Goal: Communication & Community: Ask a question

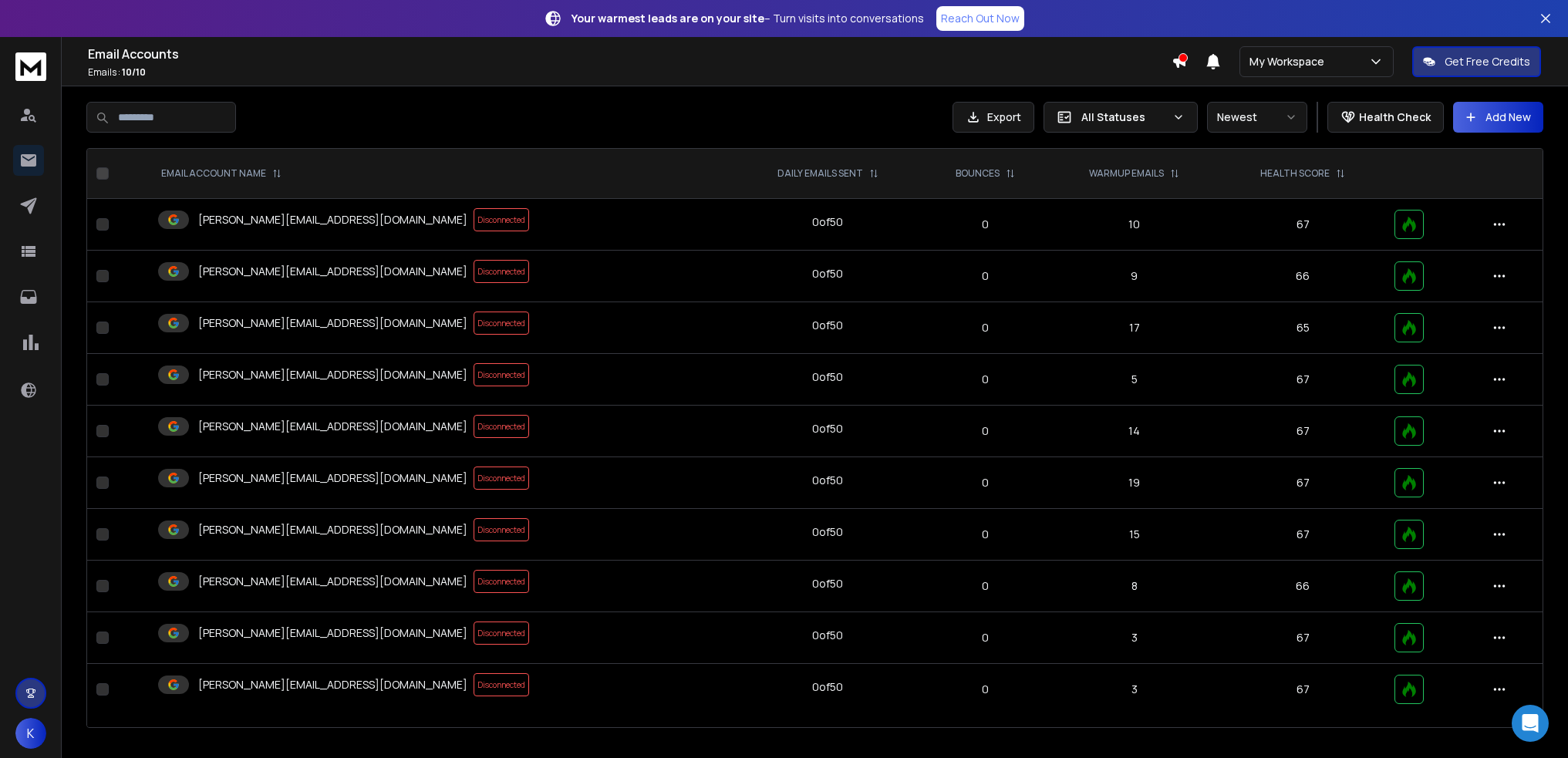
click at [1381, 64] on icon "button" at bounding box center [1375, 62] width 15 height 15
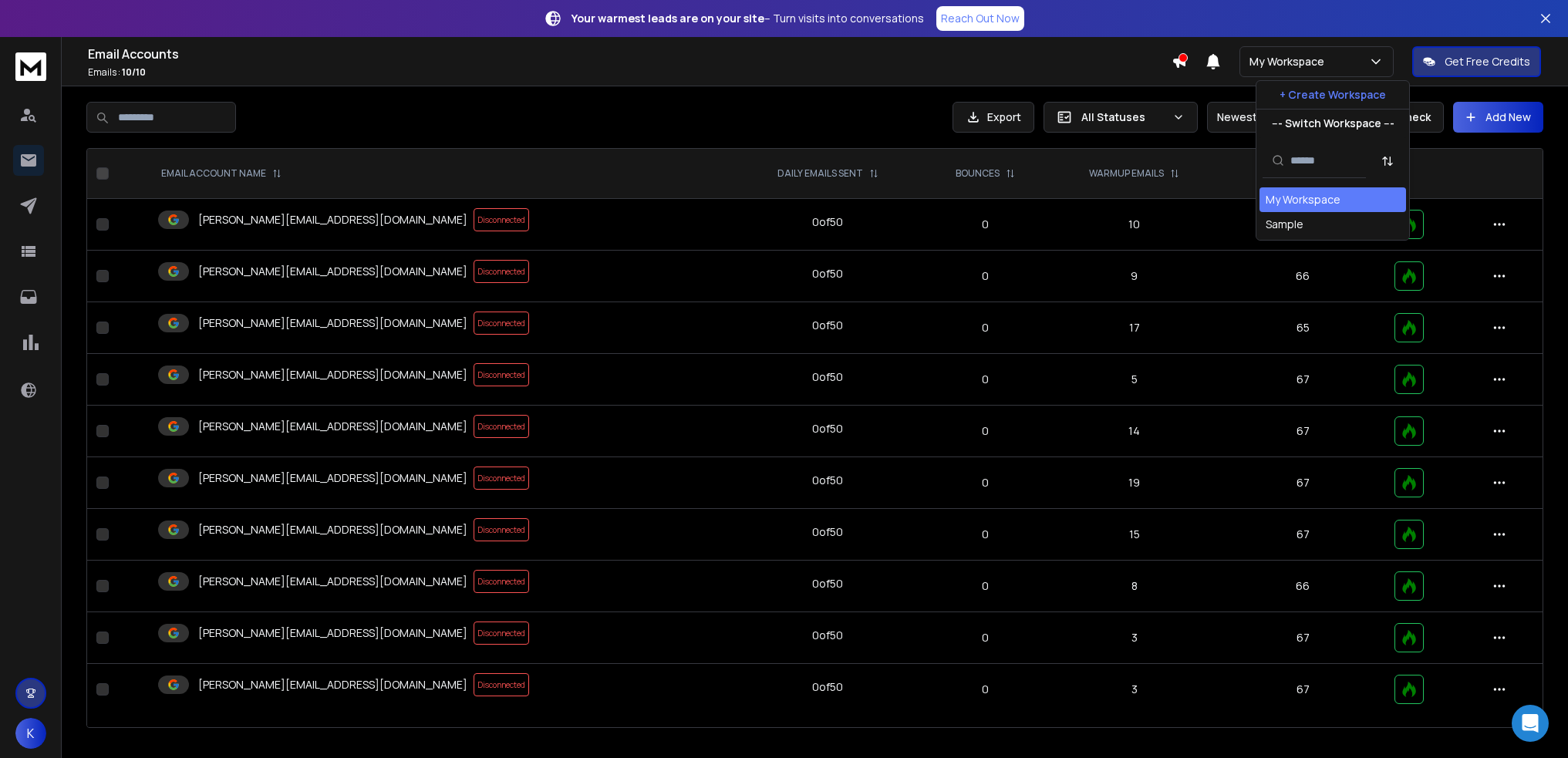
click at [38, 74] on img at bounding box center [30, 67] width 31 height 28
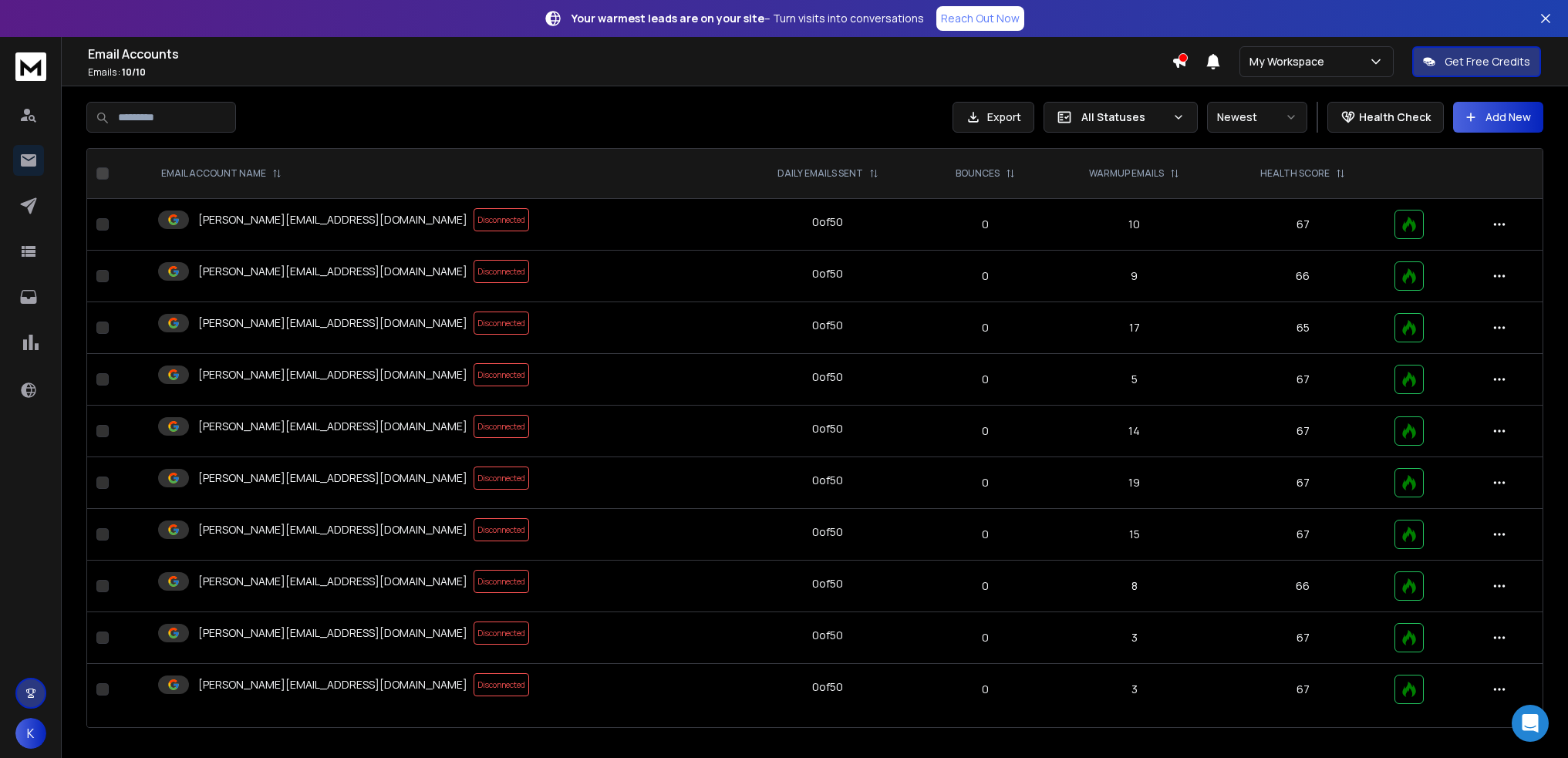
click at [36, 67] on img at bounding box center [30, 67] width 31 height 28
click at [118, 54] on h1 "Email Accounts" at bounding box center [629, 54] width 1083 height 18
click at [1320, 61] on p "My Workspace" at bounding box center [1289, 62] width 81 height 15
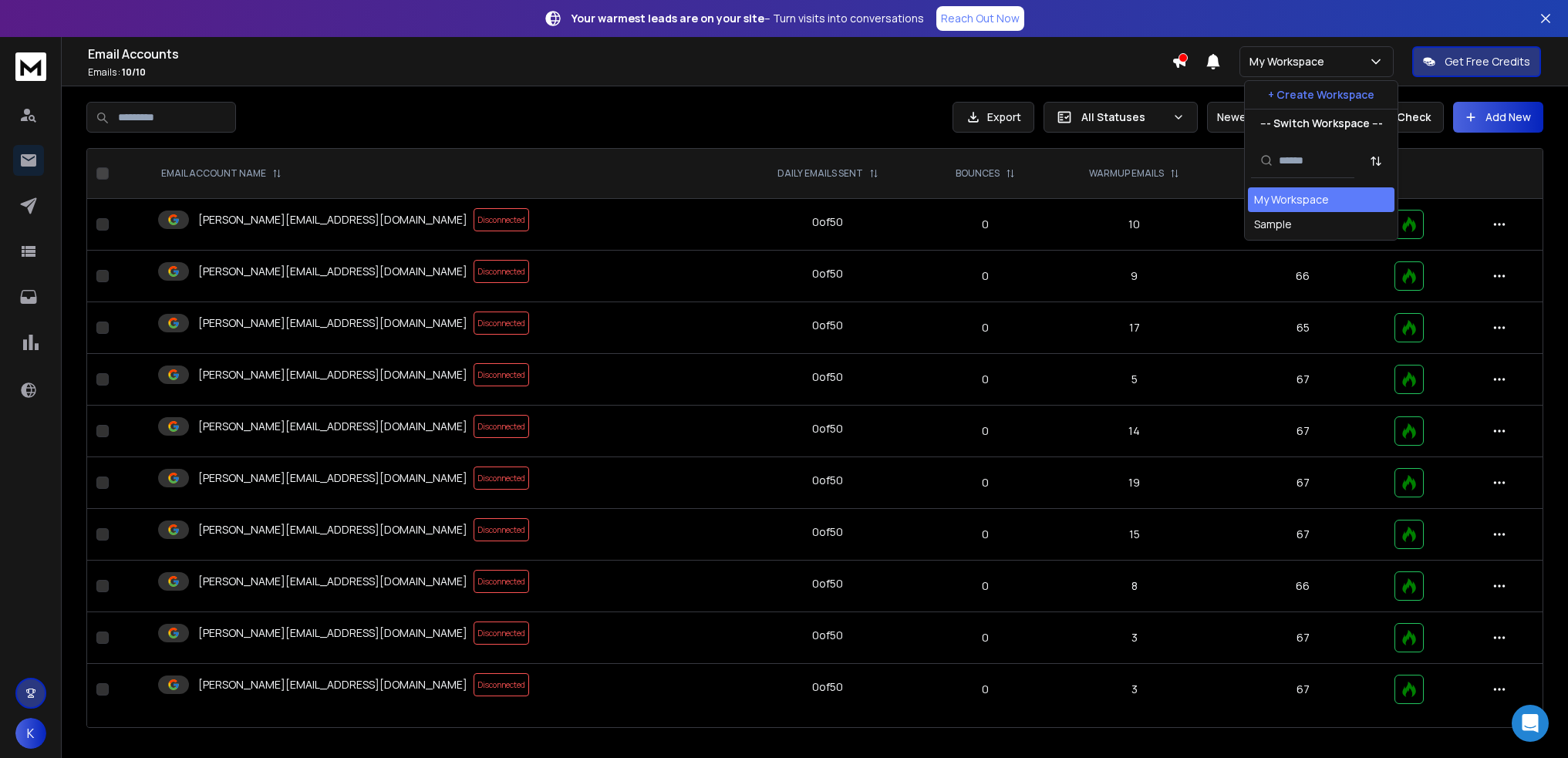
click at [1555, 18] on div "Your warmest leads are on your site – Turn visits into conversations Reach Out …" at bounding box center [784, 18] width 1568 height 37
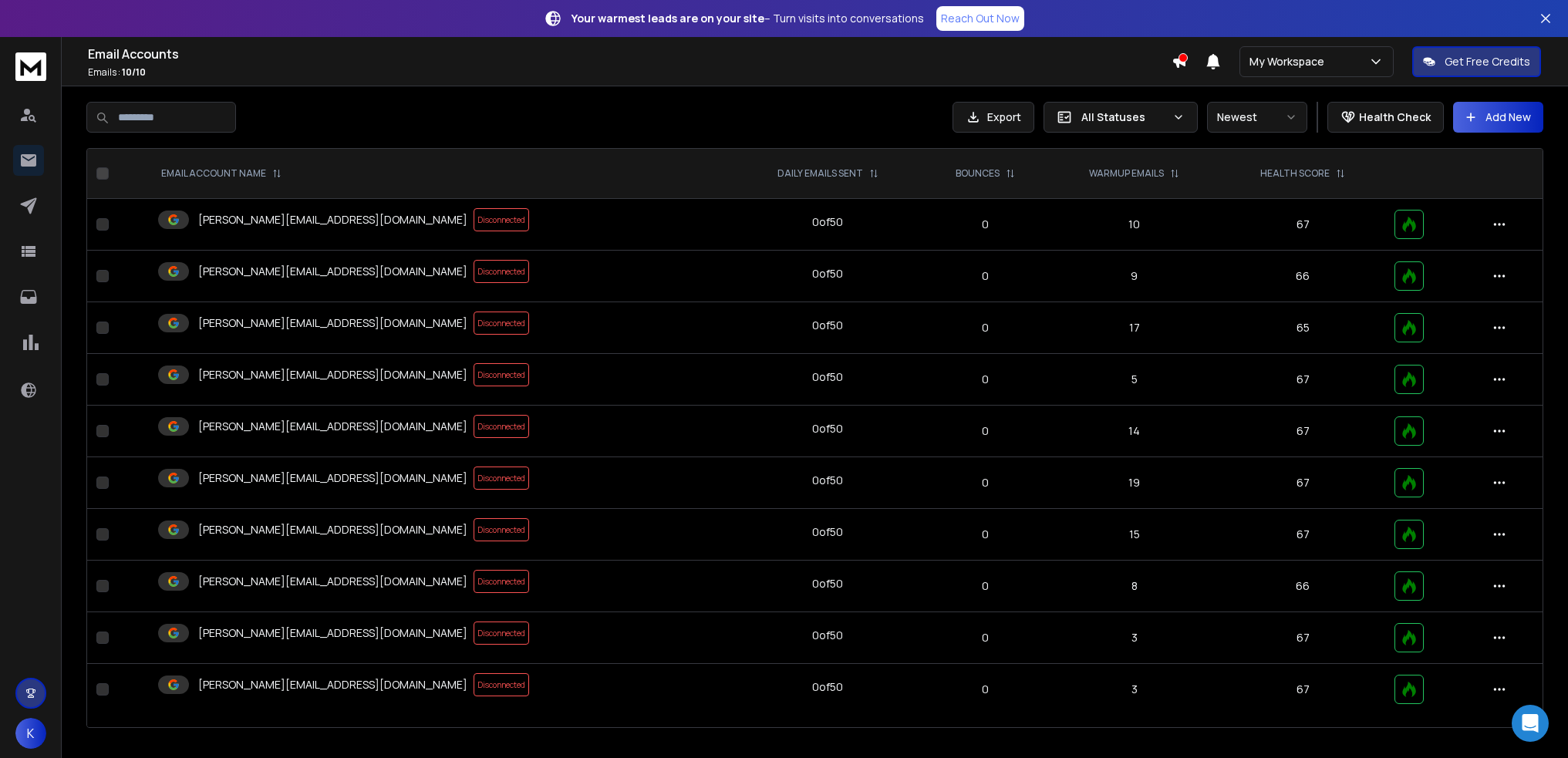
click at [1546, 18] on icon at bounding box center [1545, 18] width 9 height 9
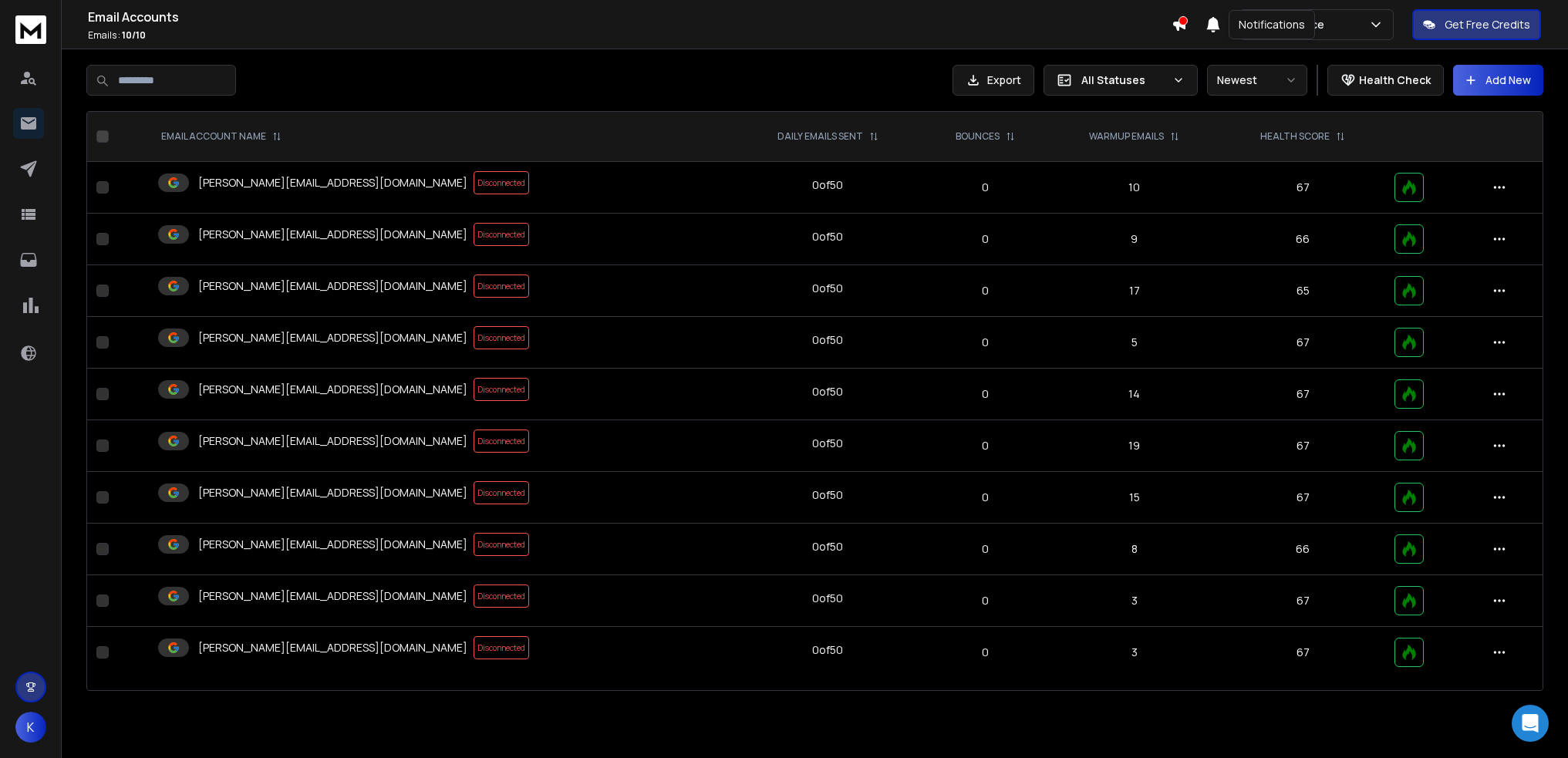
click at [1217, 22] on icon at bounding box center [1213, 23] width 14 height 15
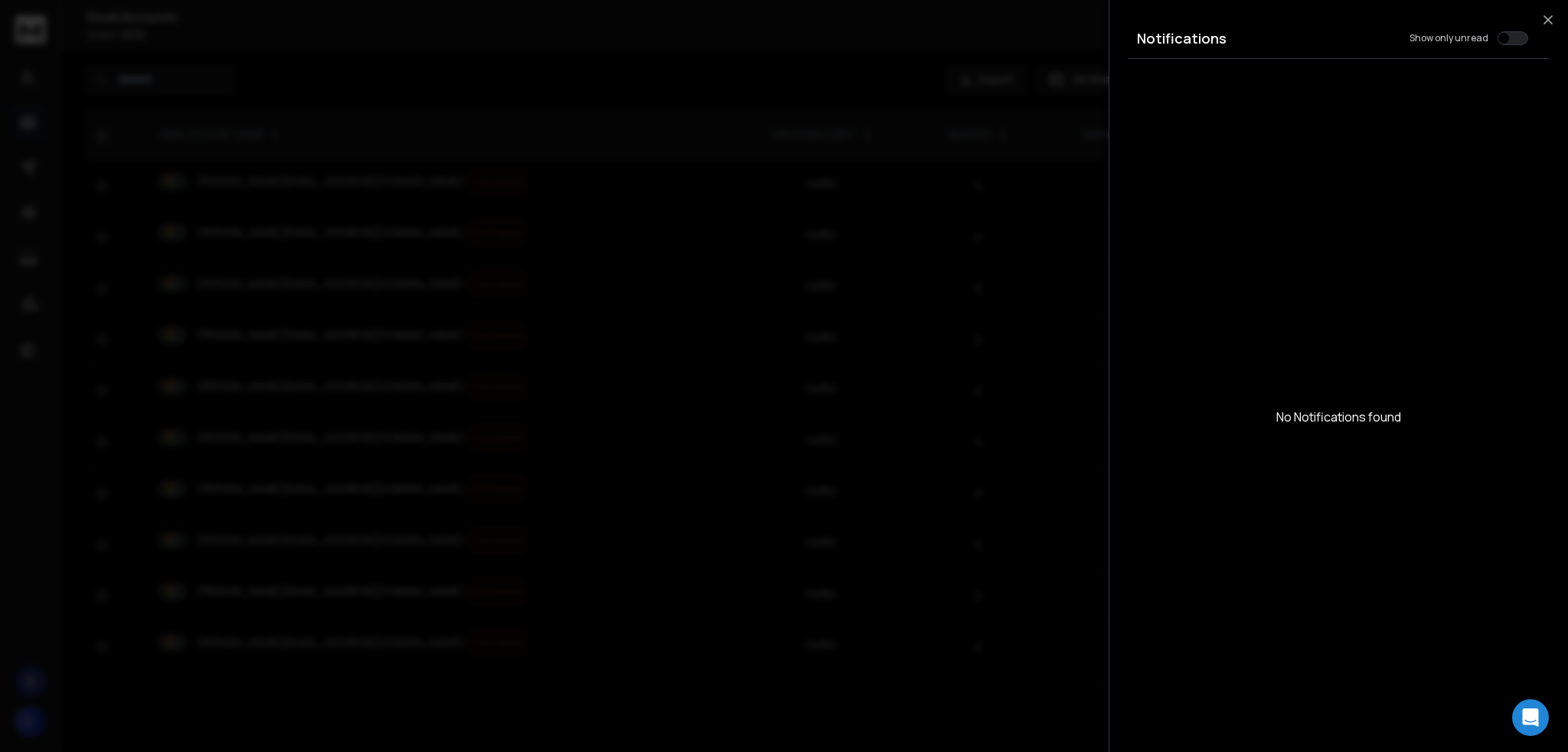
click at [1550, 16] on icon "button" at bounding box center [1547, 20] width 15 height 15
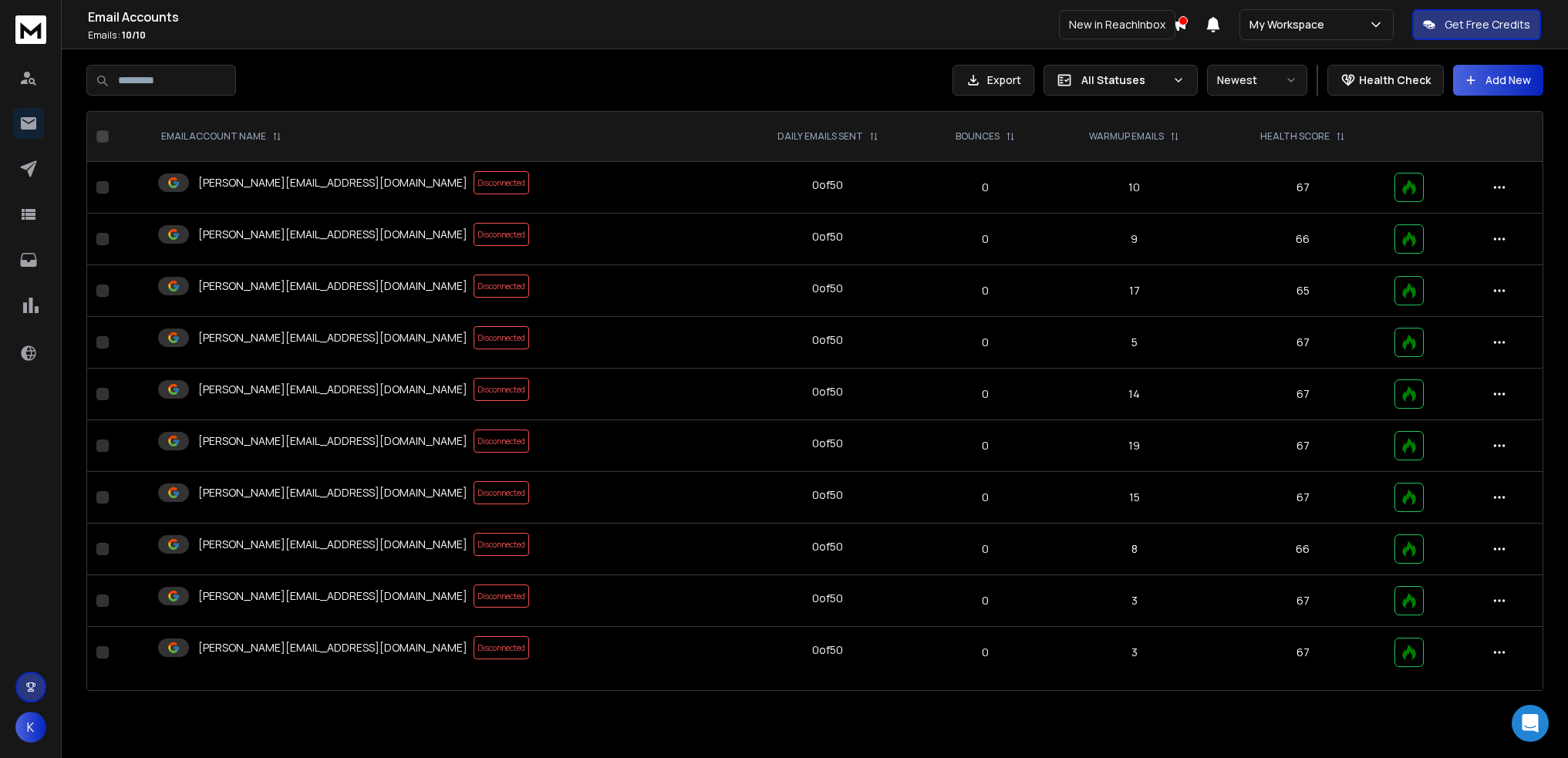
click at [1187, 23] on div at bounding box center [1182, 20] width 9 height 9
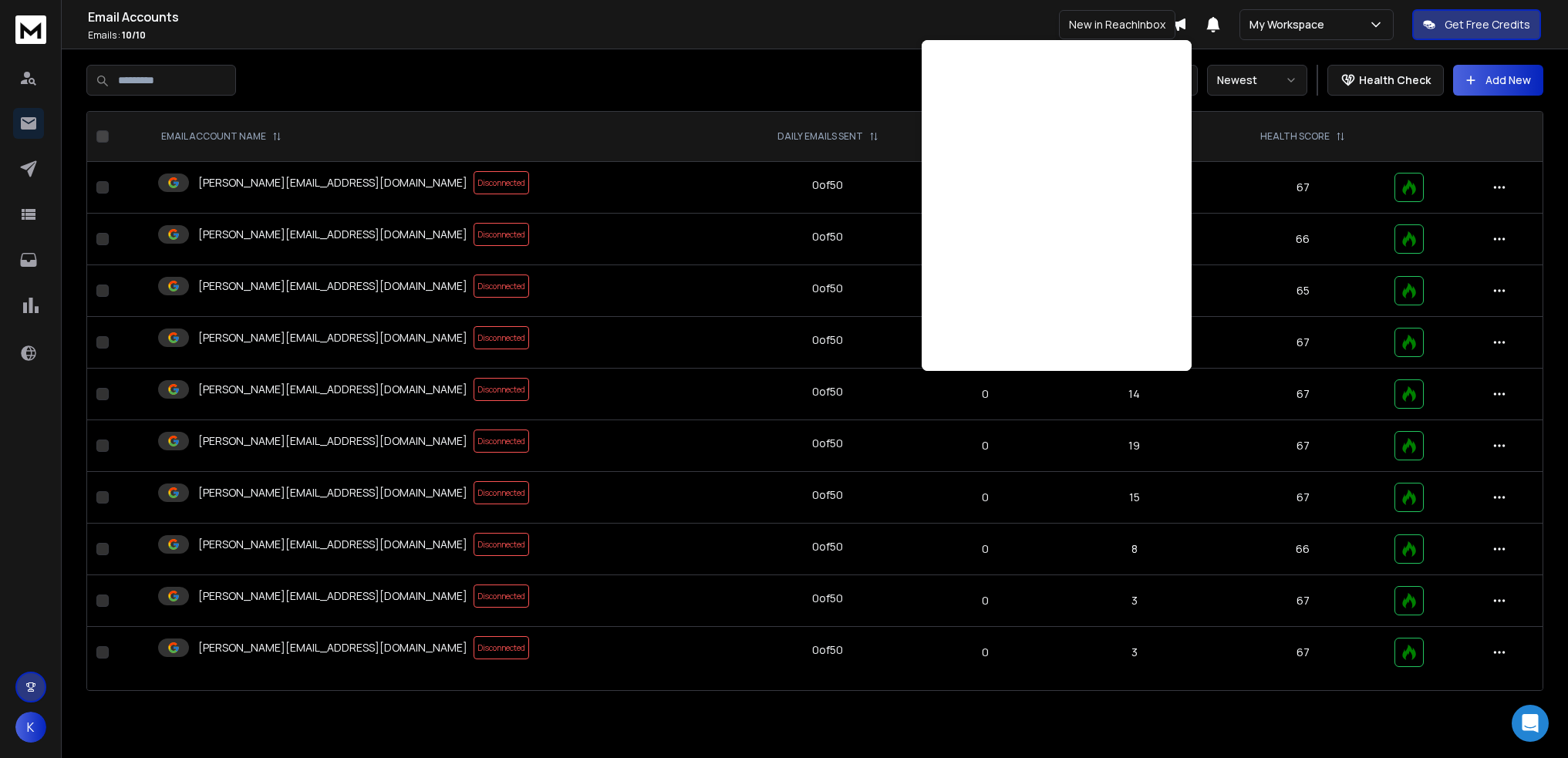
click at [1185, 21] on icon at bounding box center [1179, 24] width 13 height 13
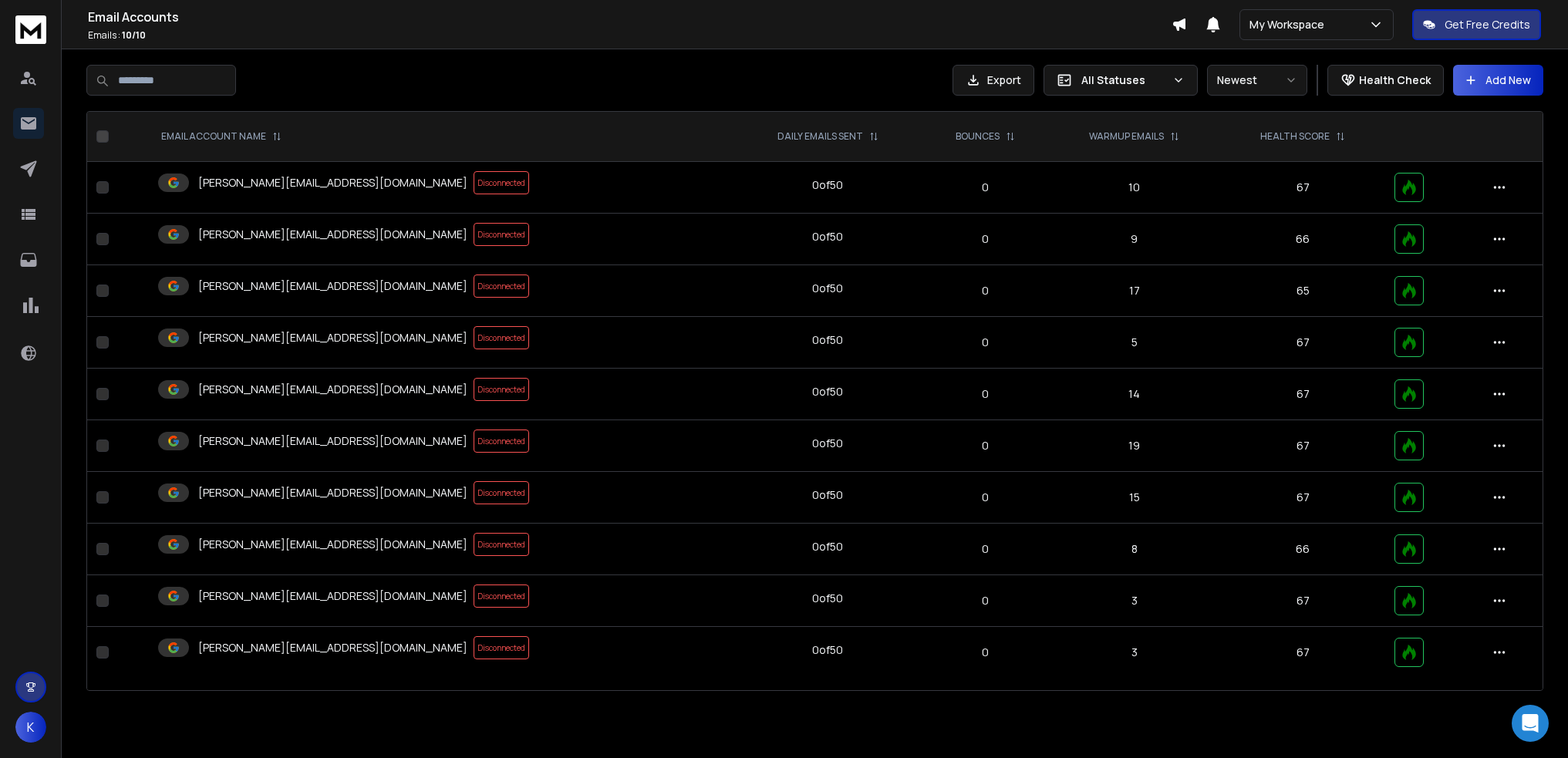
click at [33, 23] on img at bounding box center [30, 29] width 31 height 28
click at [1292, 22] on p "My Workspace" at bounding box center [1289, 24] width 81 height 15
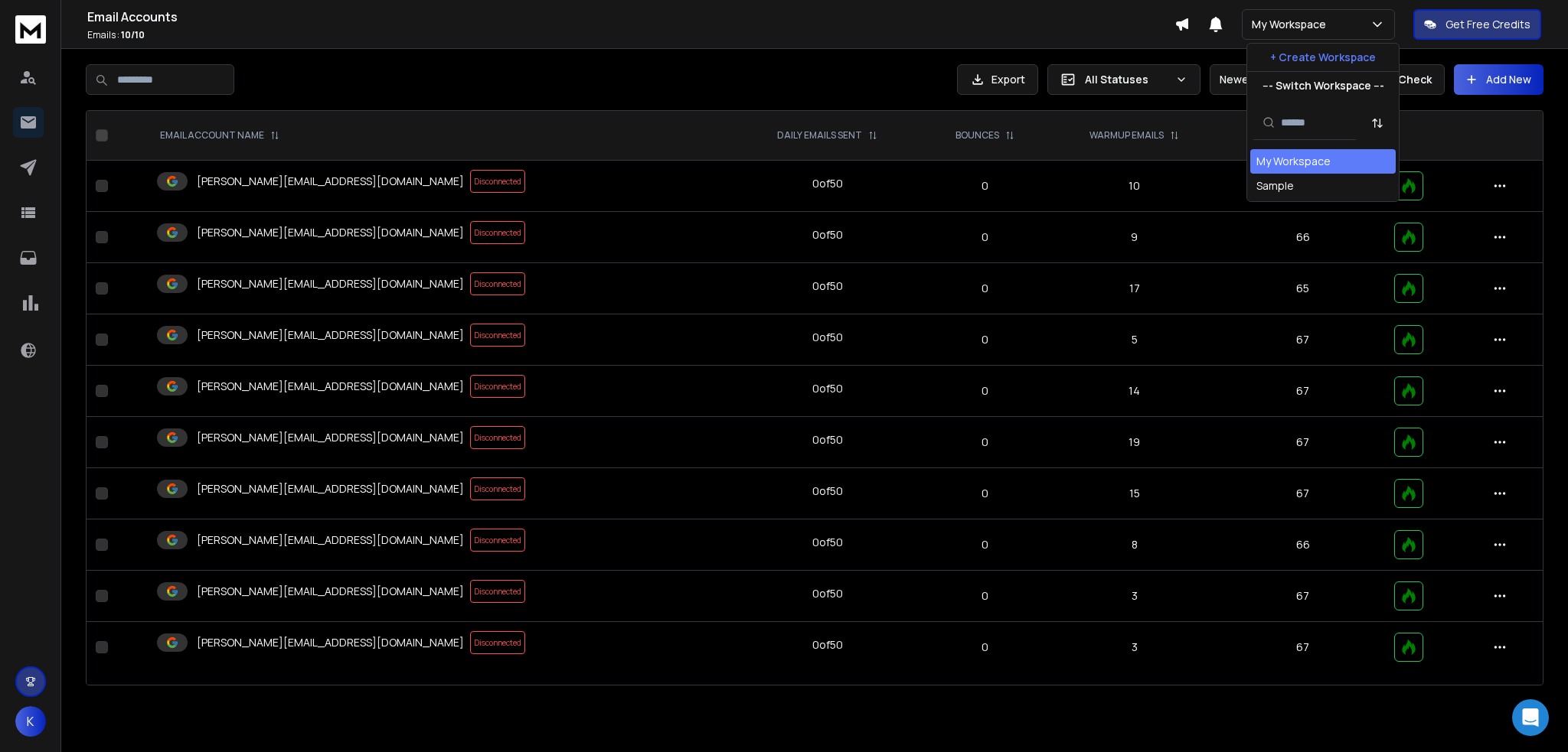
click at [1382, 22] on icon "button" at bounding box center [1377, 24] width 15 height 15
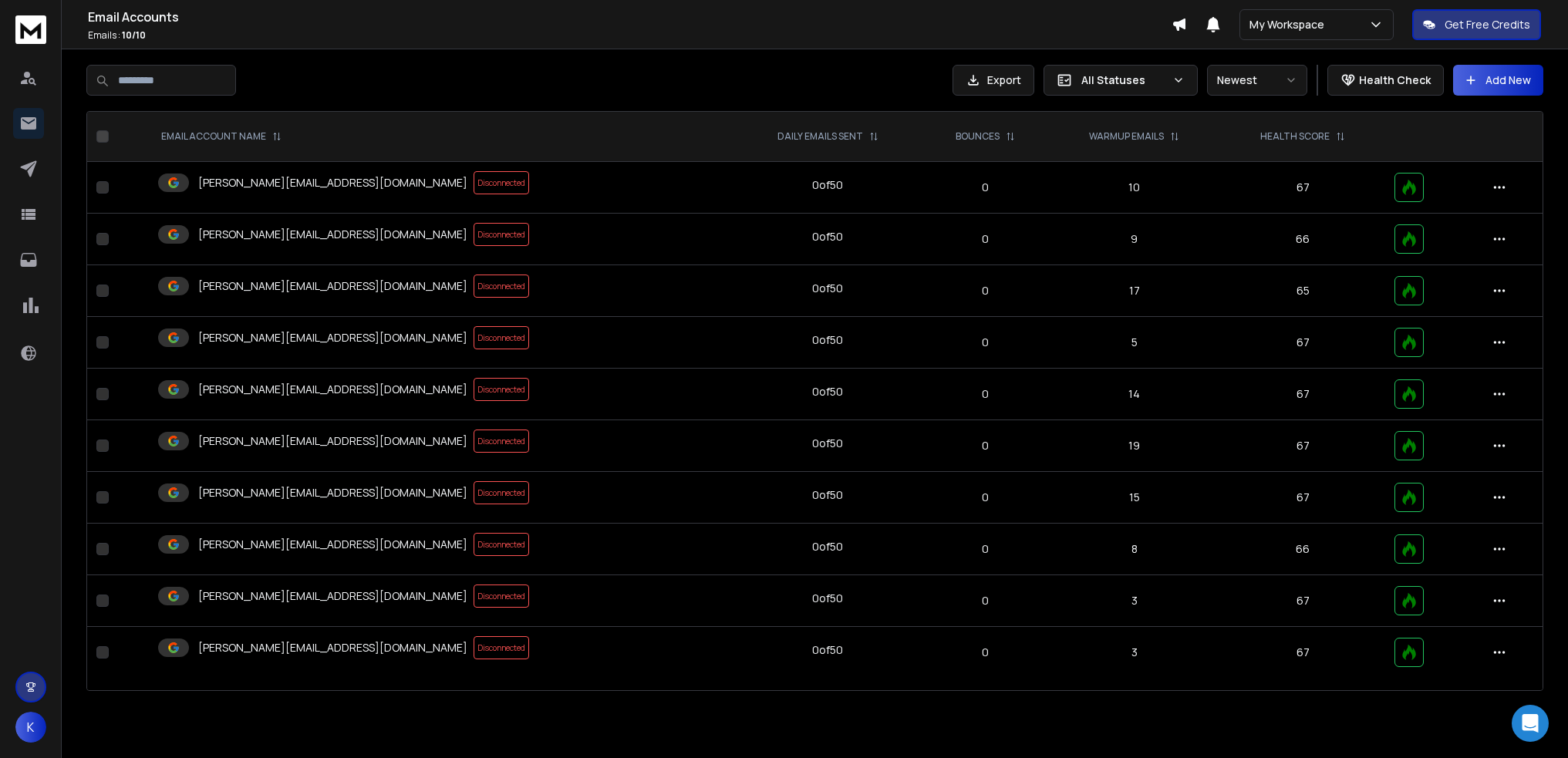
click at [1379, 23] on icon "button" at bounding box center [1375, 24] width 15 height 15
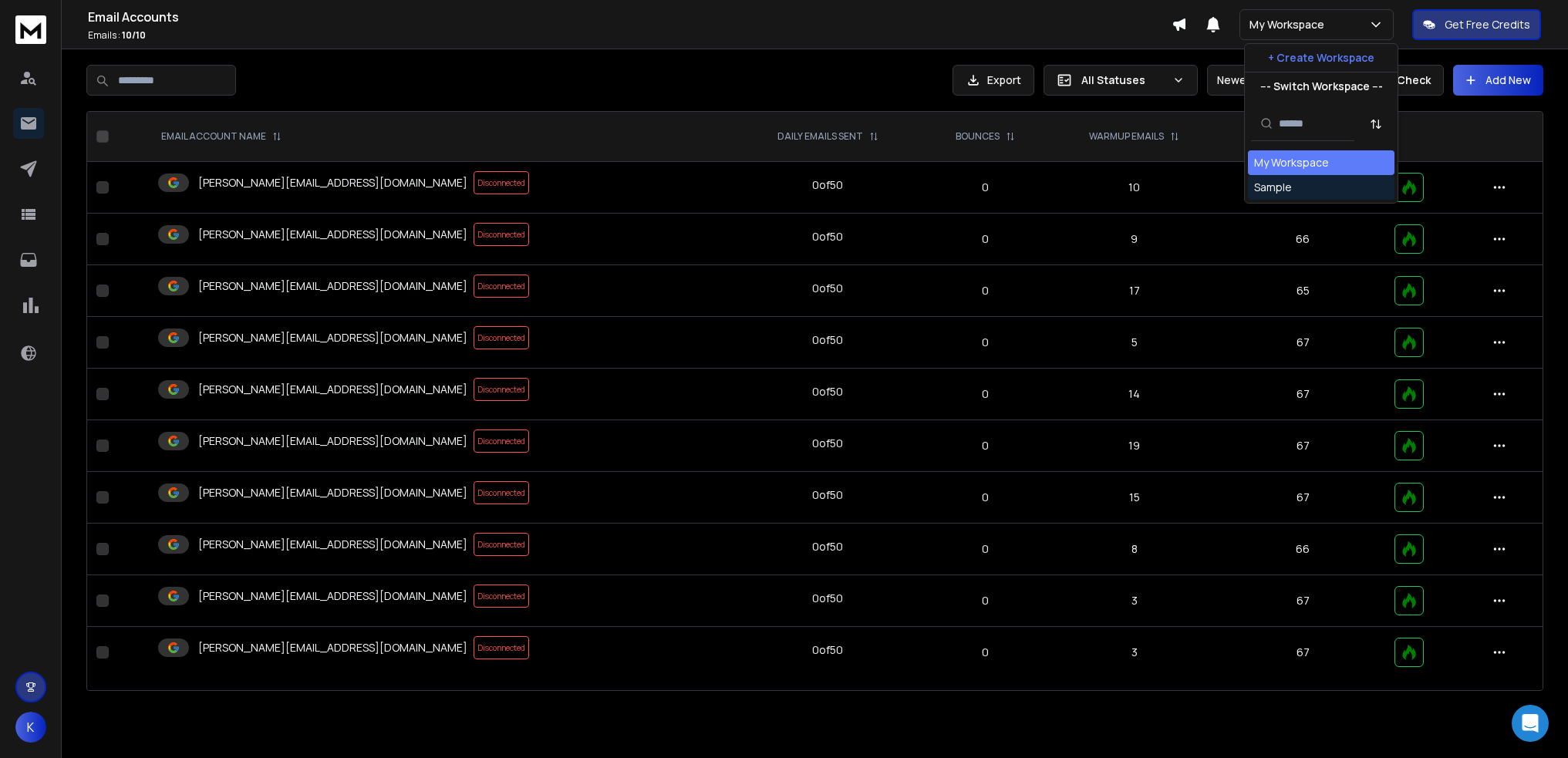
click at [1546, 725] on body "Your warmest leads are on your site – Turn visits into conversations Reach Out …" at bounding box center [784, 379] width 1568 height 758
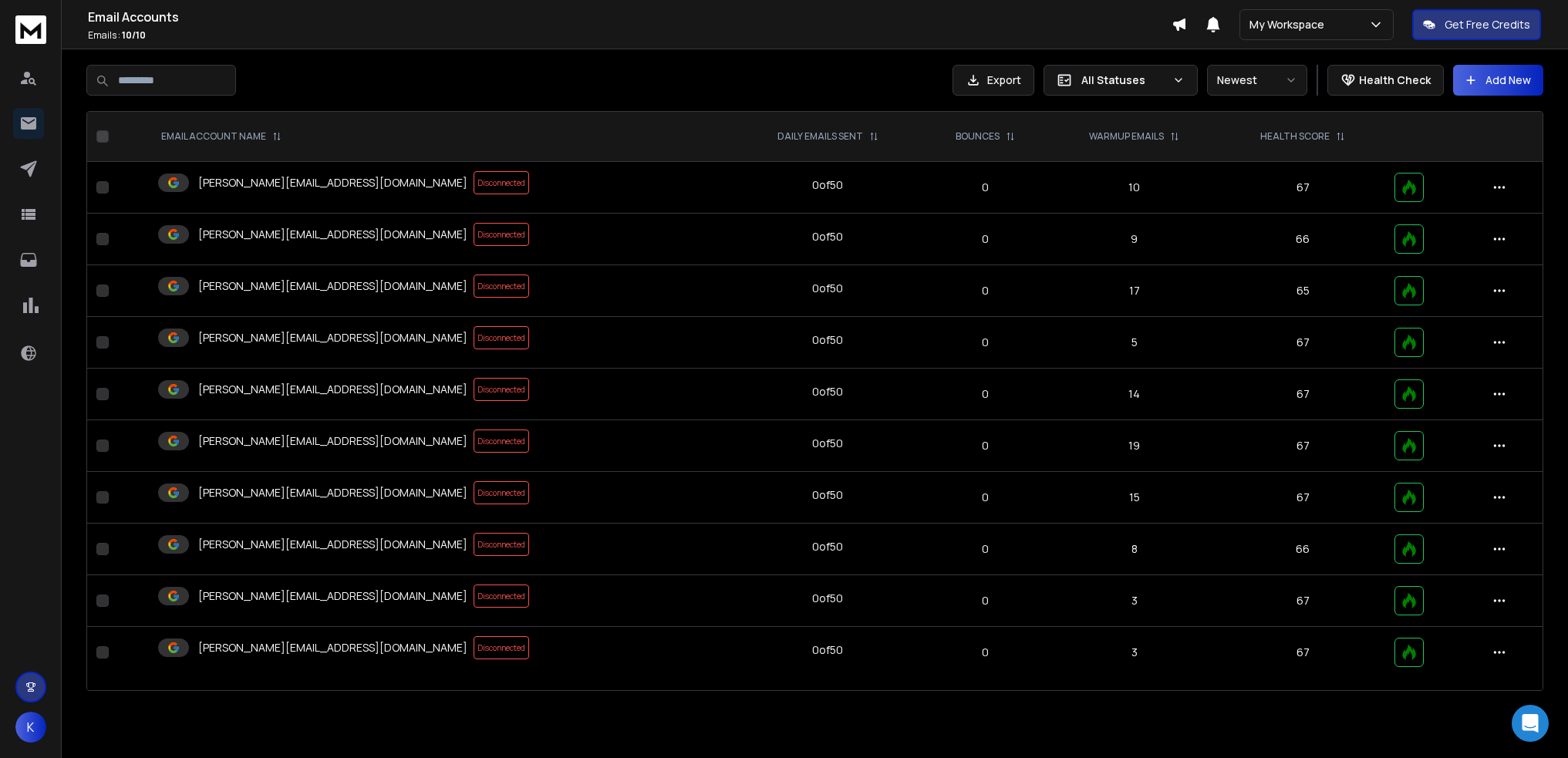
click at [1525, 722] on icon "Open Intercom Messenger" at bounding box center [1530, 724] width 16 height 18
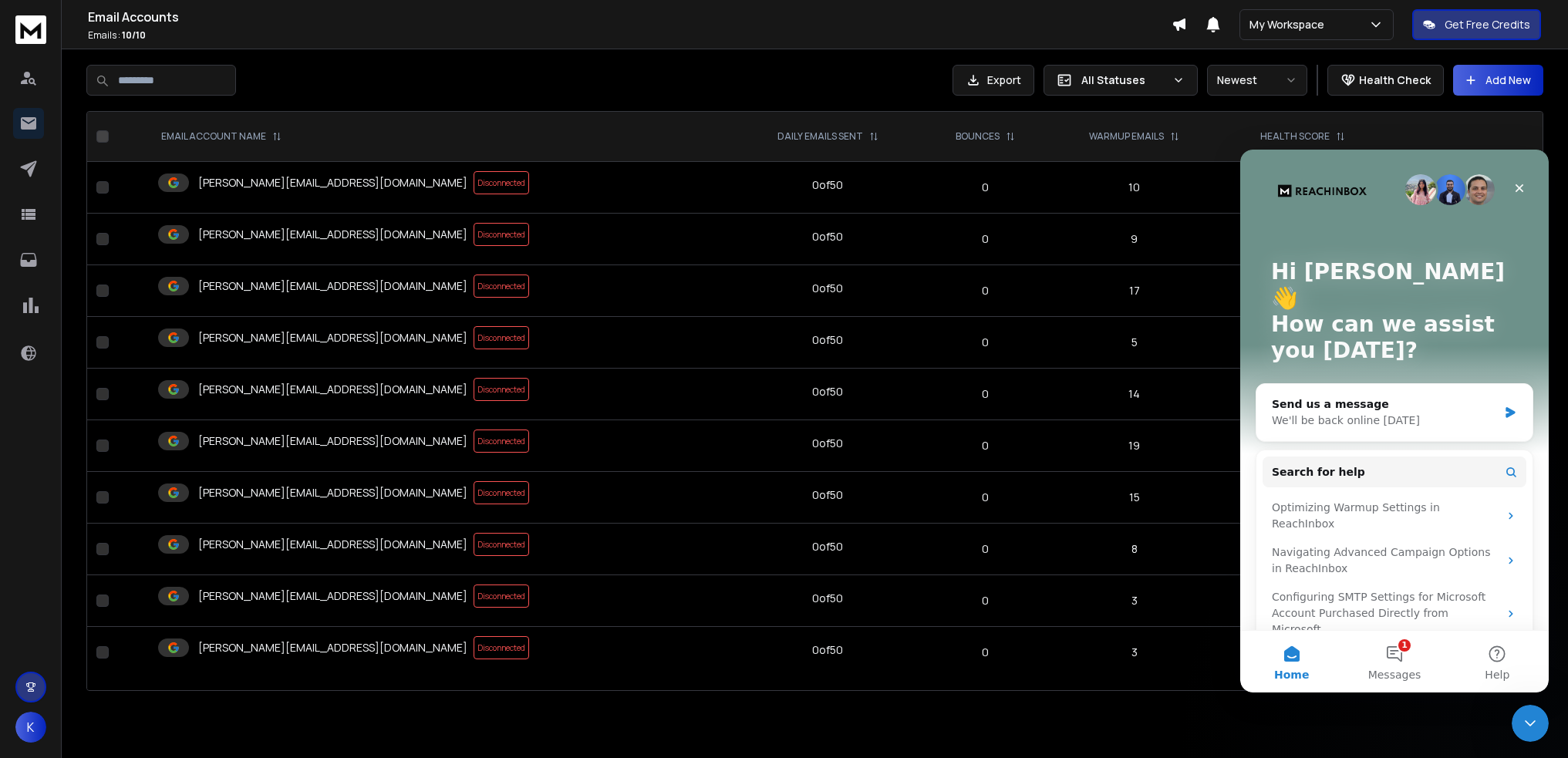
click at [1348, 397] on div "Send us a message" at bounding box center [1384, 404] width 226 height 16
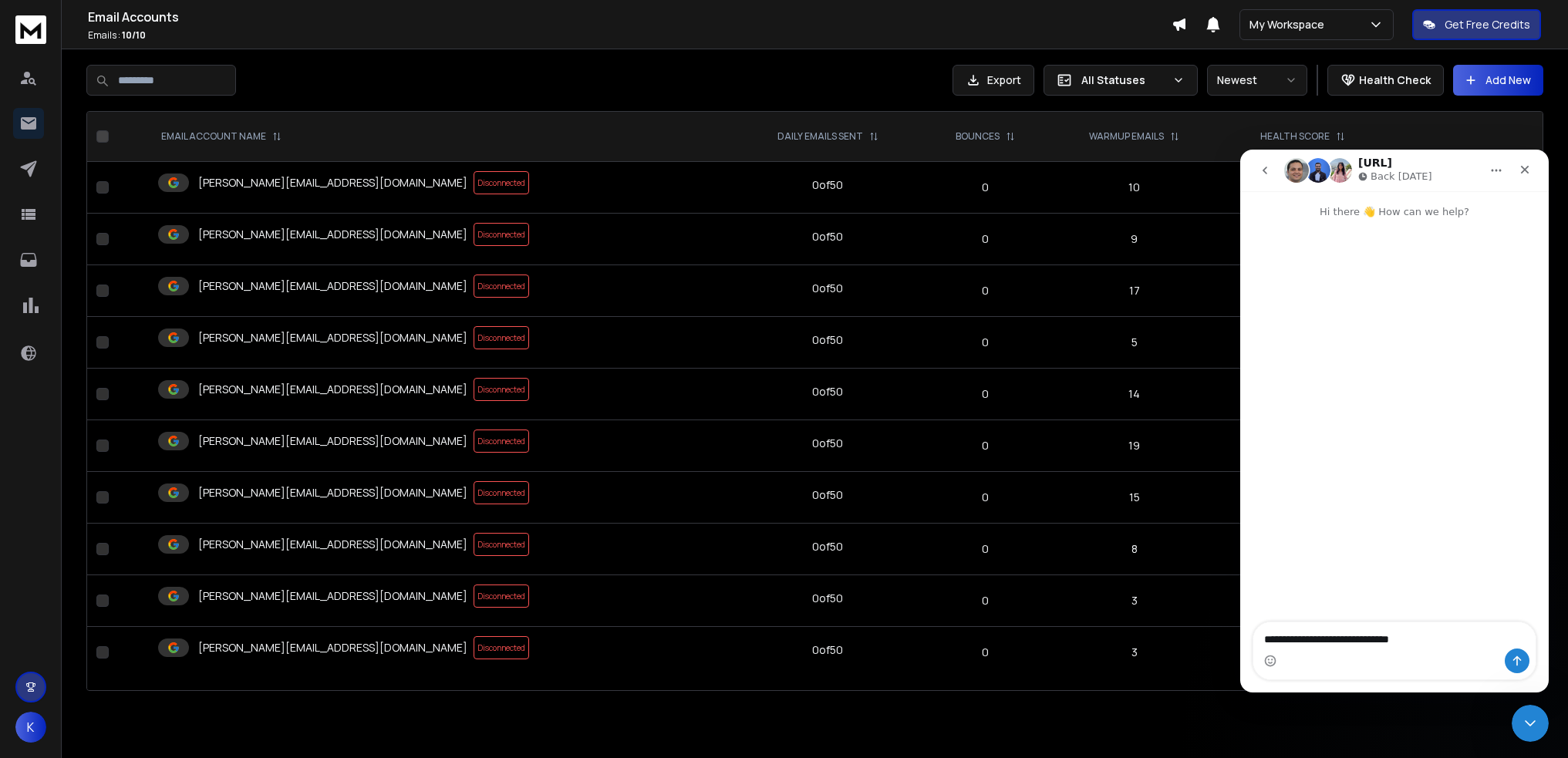
type textarea "**********"
click at [1523, 664] on button "Send a message…" at bounding box center [1517, 661] width 25 height 25
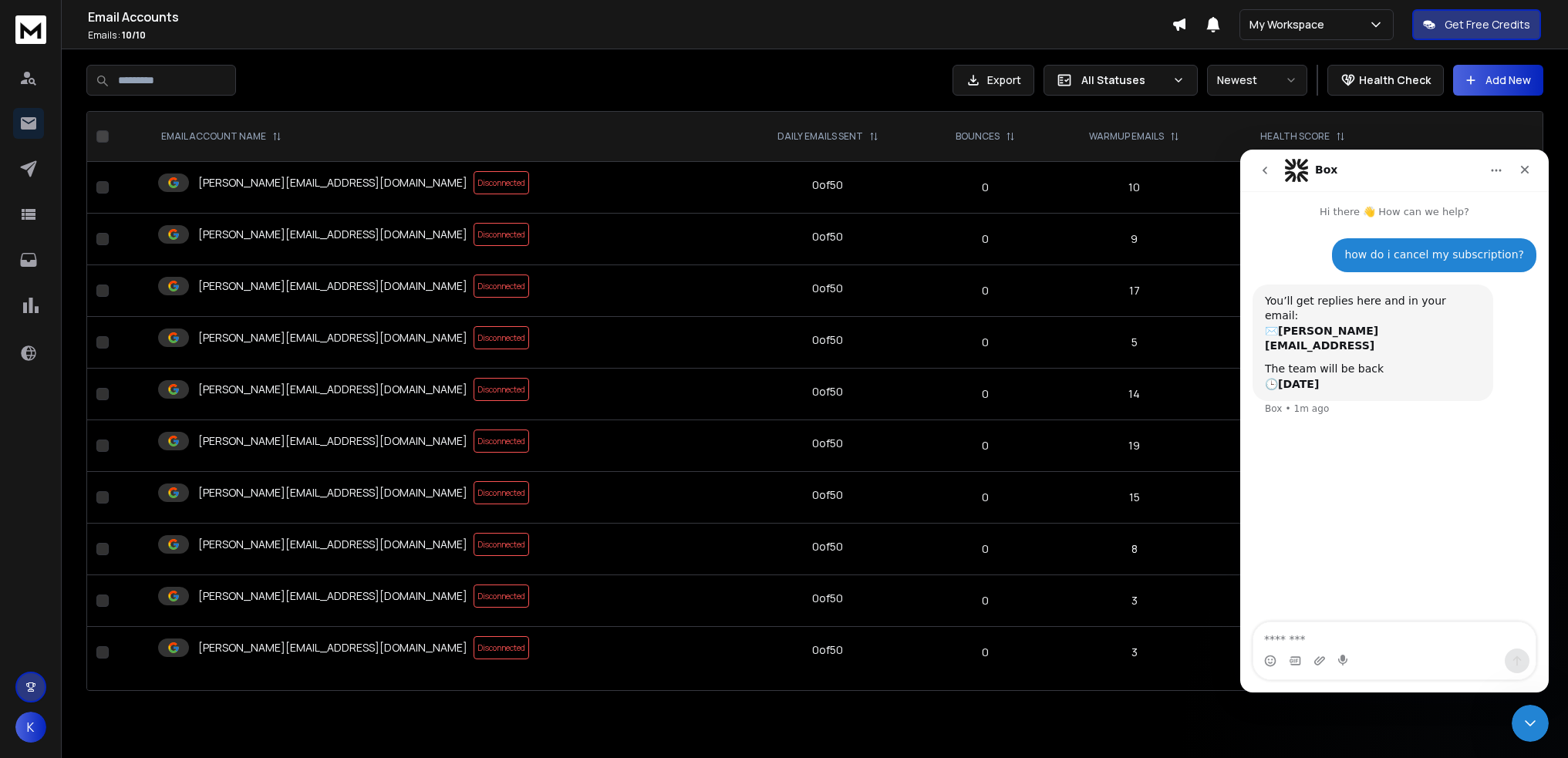
click at [1526, 169] on icon "Close" at bounding box center [1525, 169] width 13 height 13
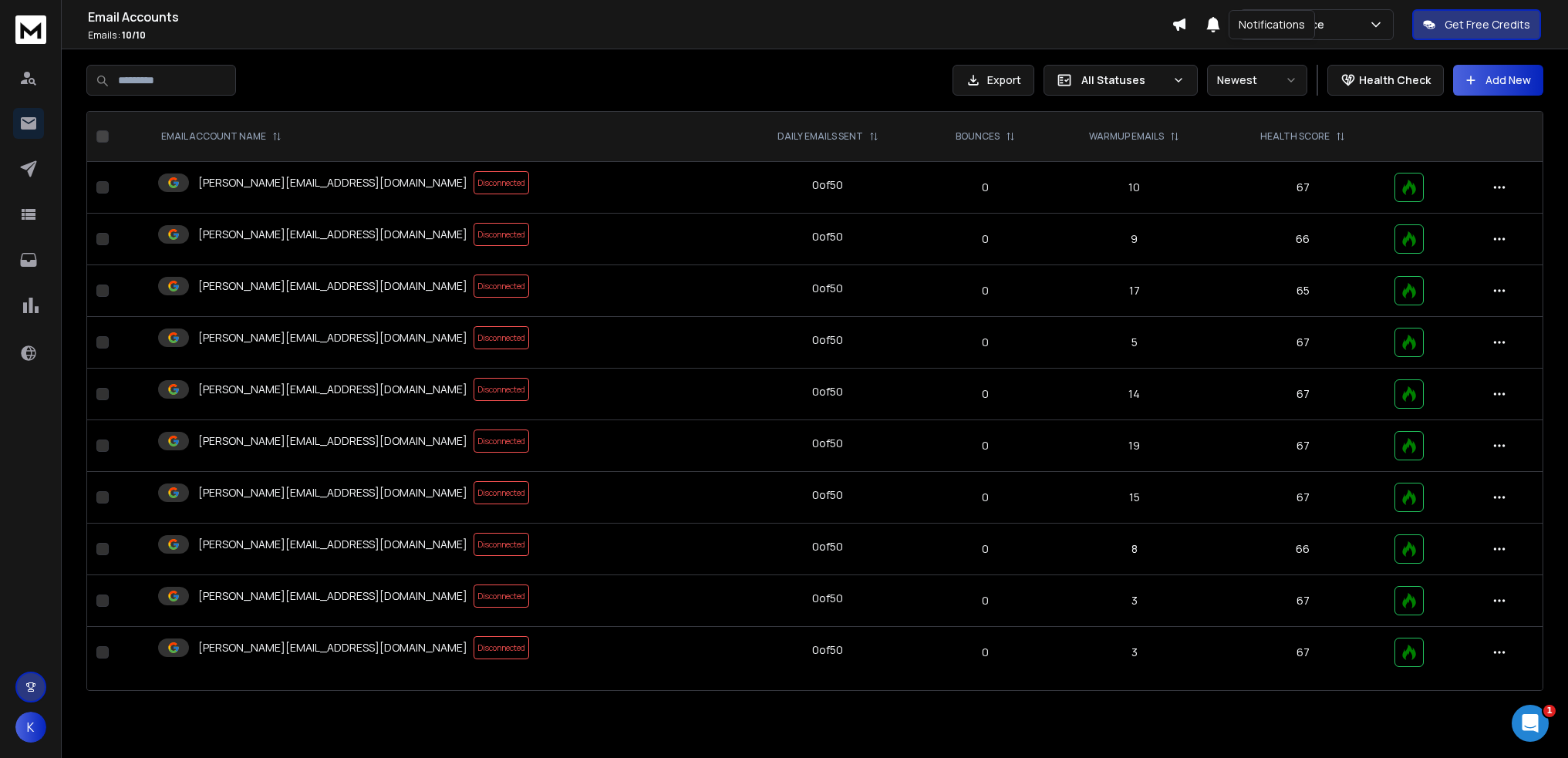
click at [1213, 20] on icon at bounding box center [1213, 24] width 15 height 15
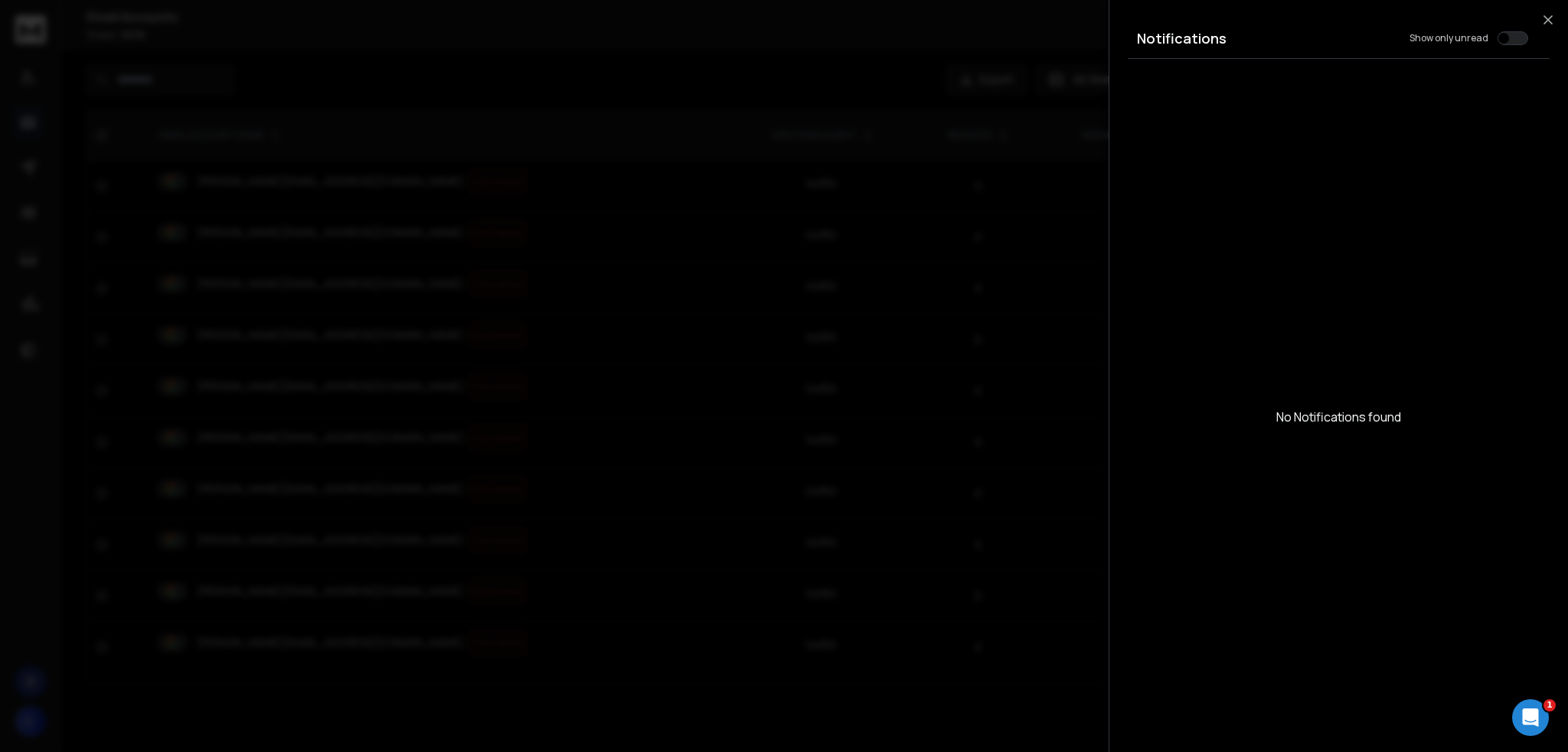
type button "on"
click at [1540, 18] on icon "button" at bounding box center [1547, 20] width 15 height 15
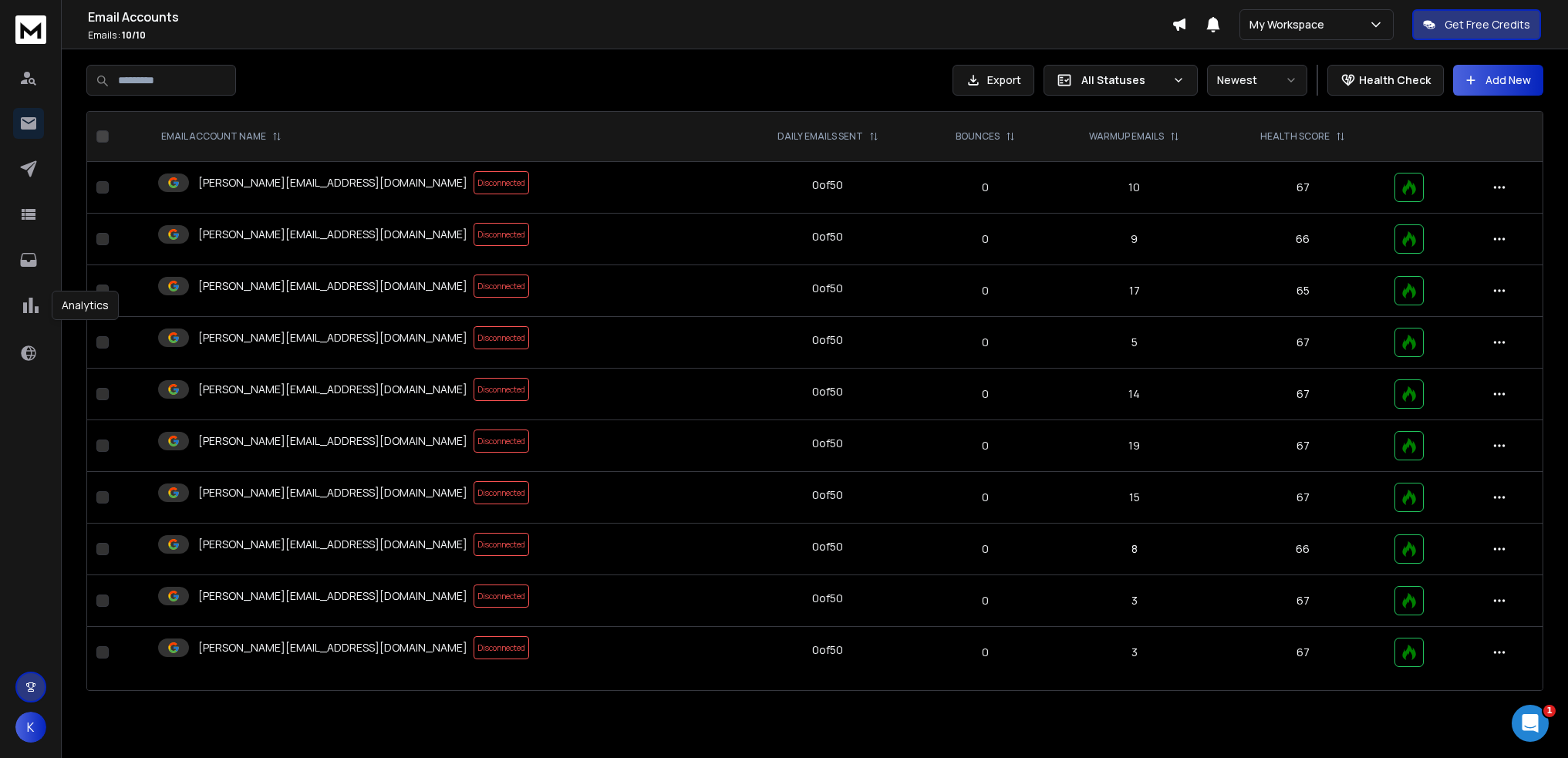
click at [32, 304] on icon at bounding box center [31, 306] width 15 height 15
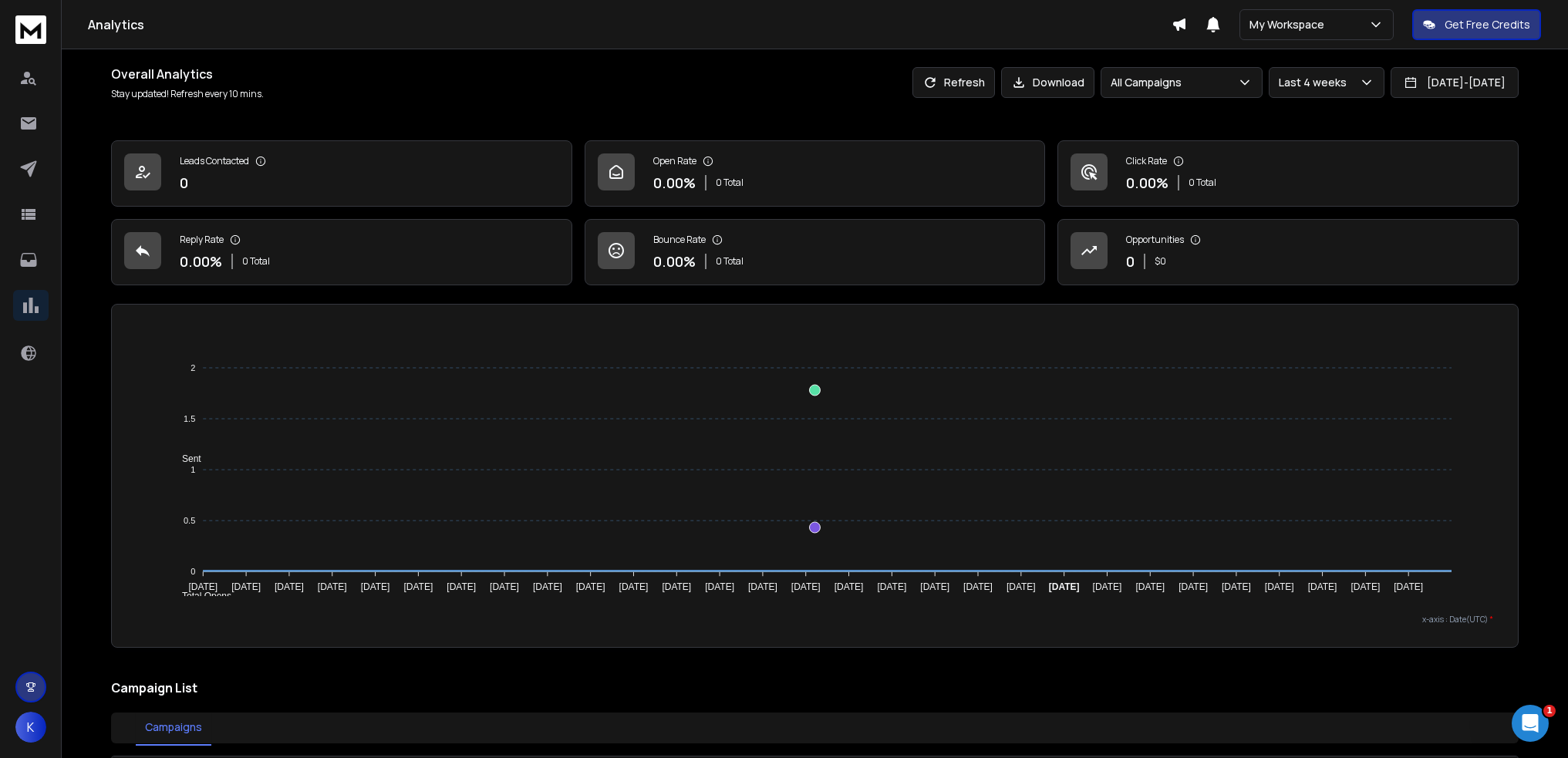
click at [1378, 18] on icon "button" at bounding box center [1375, 24] width 15 height 15
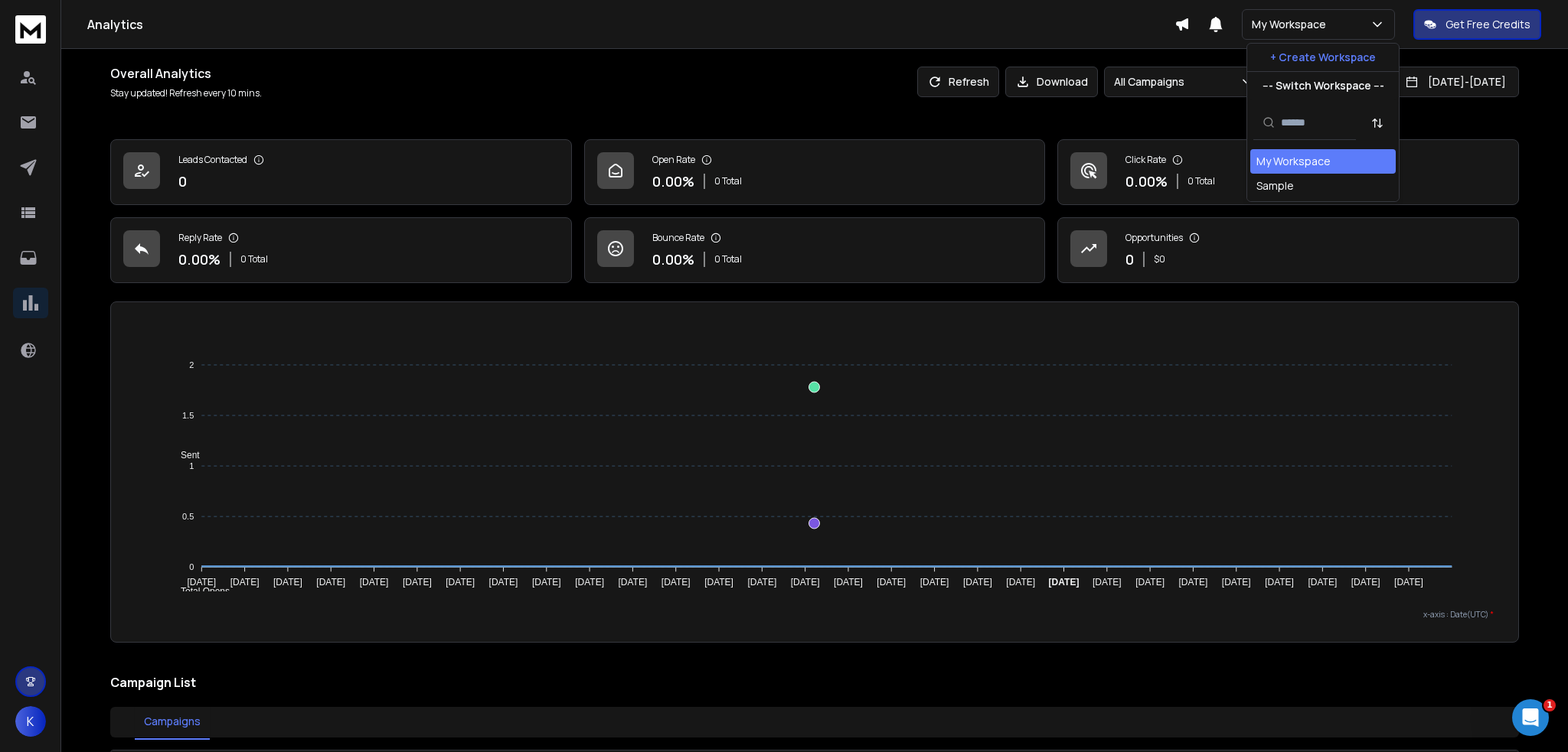
click at [1353, 83] on p "--- Switch Workspace ---" at bounding box center [1323, 85] width 122 height 15
click at [33, 70] on icon at bounding box center [28, 77] width 18 height 18
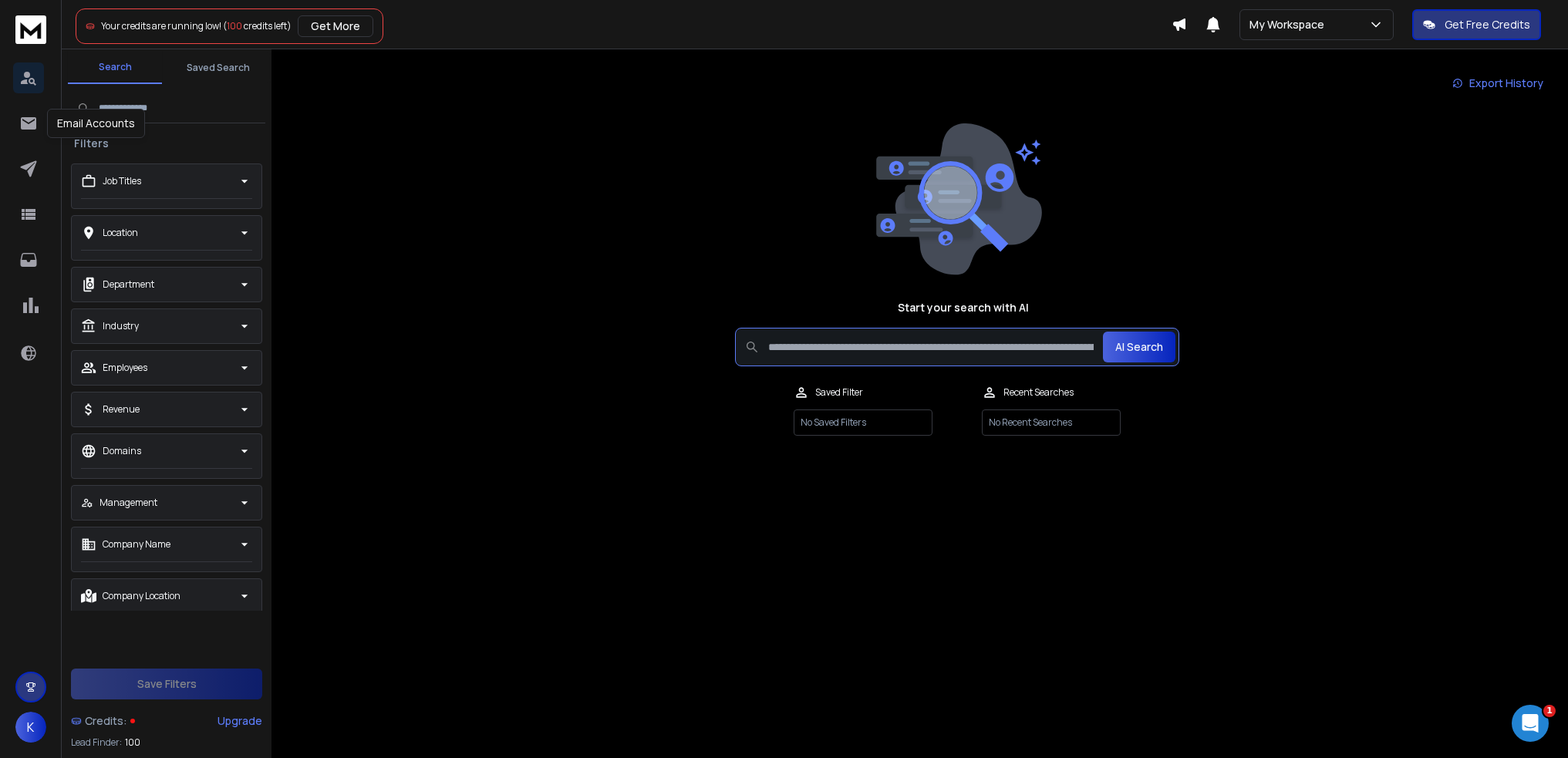
click at [25, 114] on icon at bounding box center [28, 124] width 18 height 18
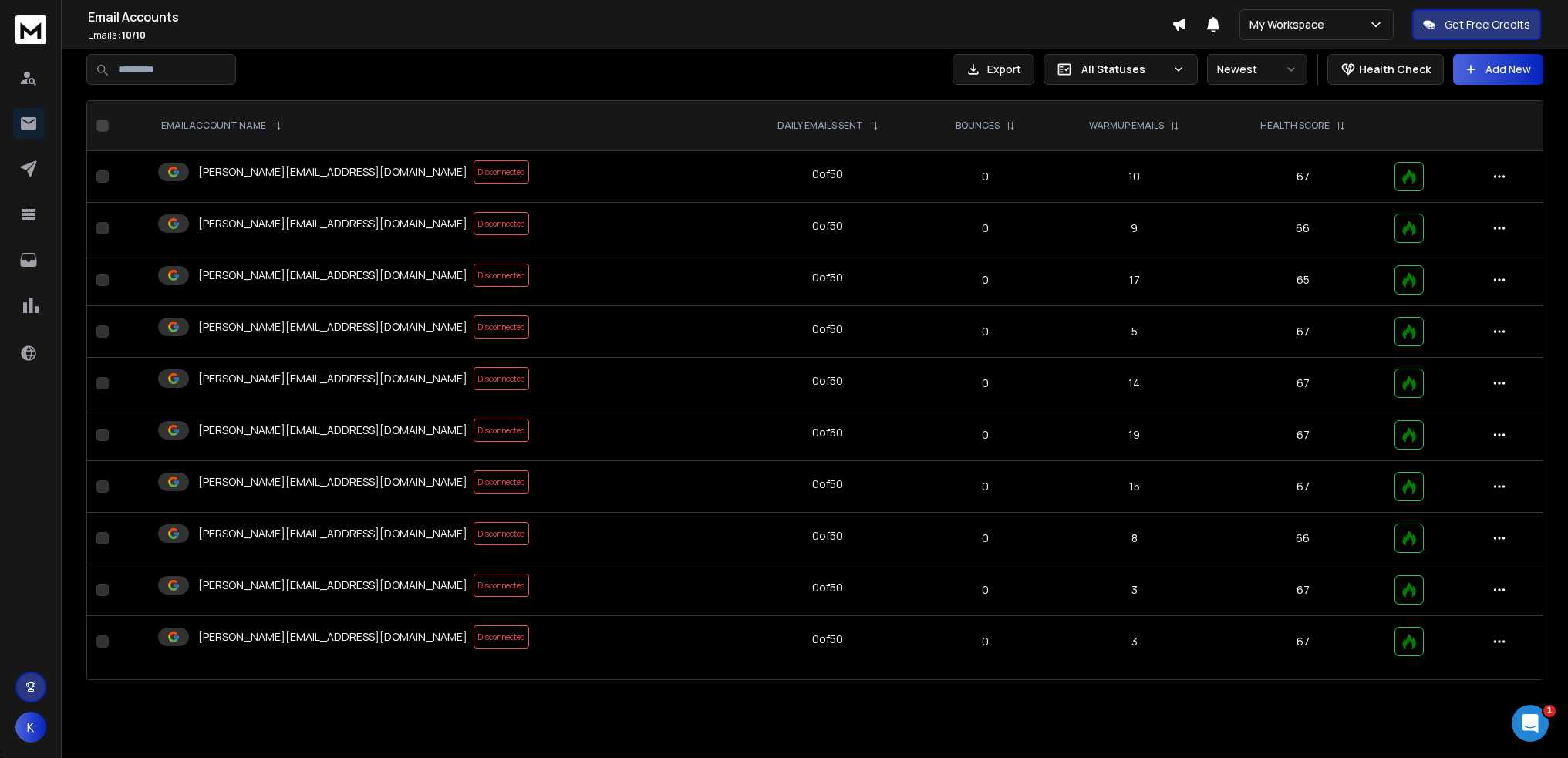
scroll to position [14, 0]
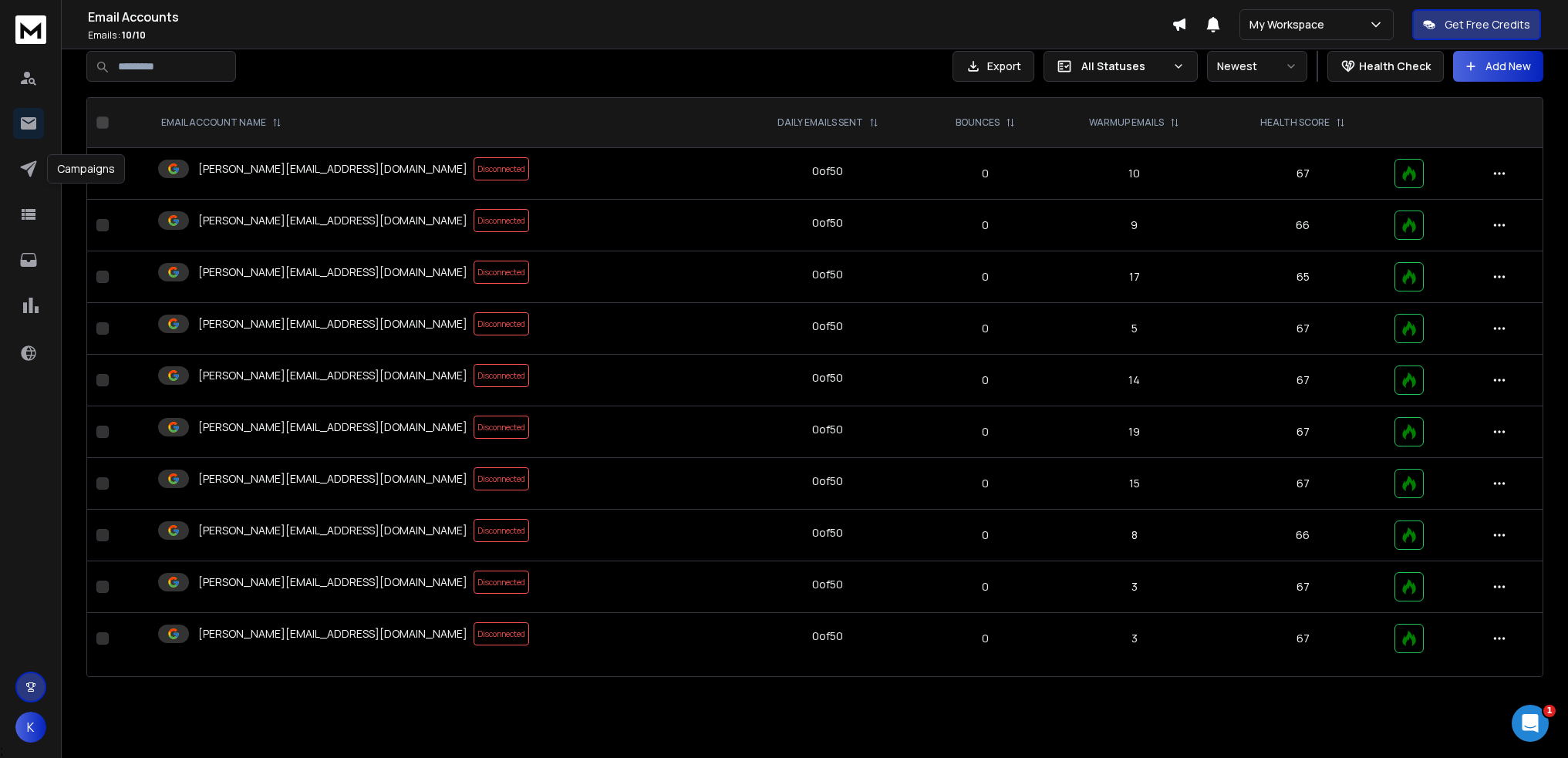
click at [30, 166] on icon at bounding box center [28, 168] width 16 height 16
